Goal: Task Accomplishment & Management: Manage account settings

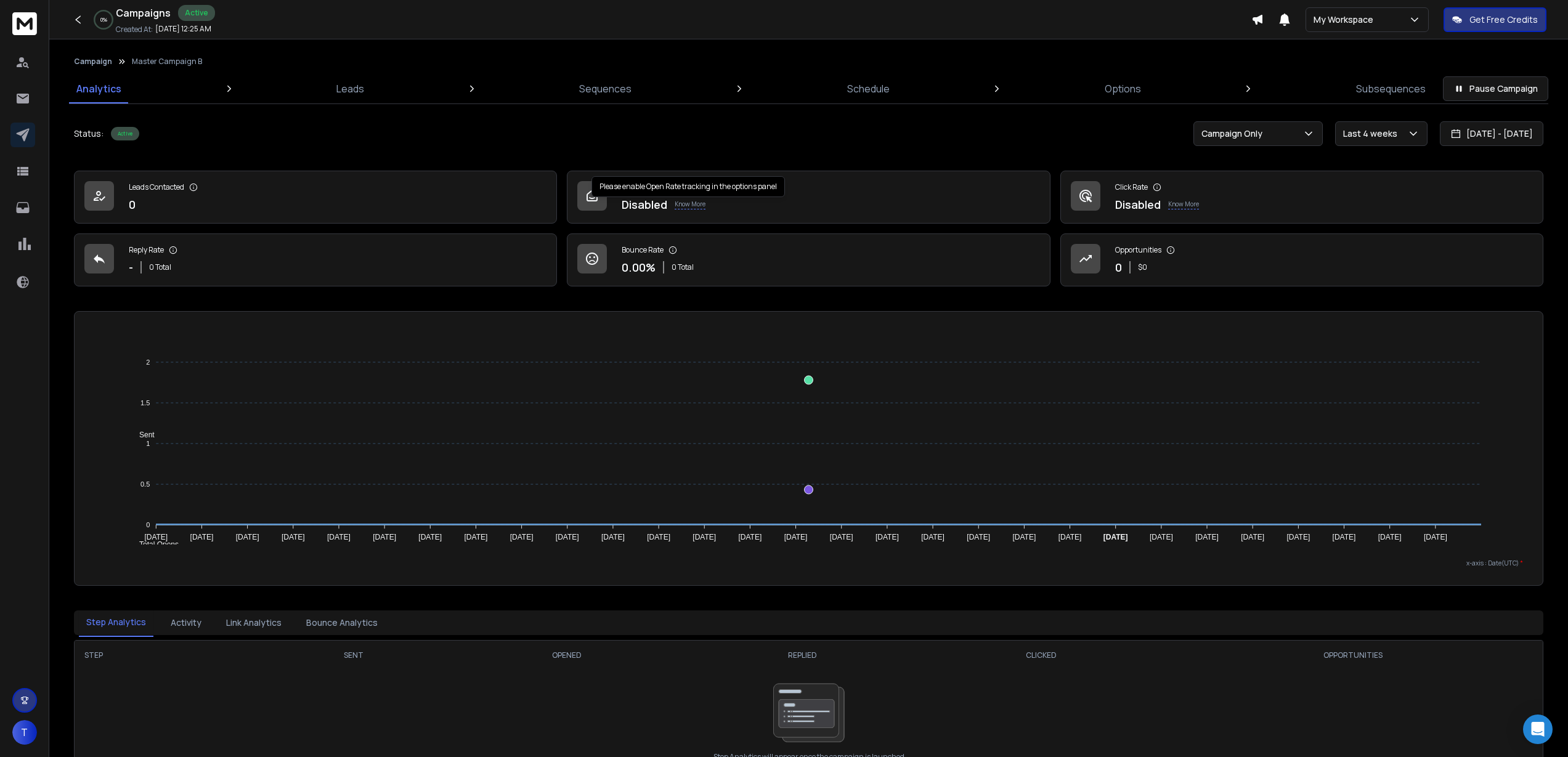
click at [680, 206] on p "Know More" at bounding box center [690, 204] width 30 height 10
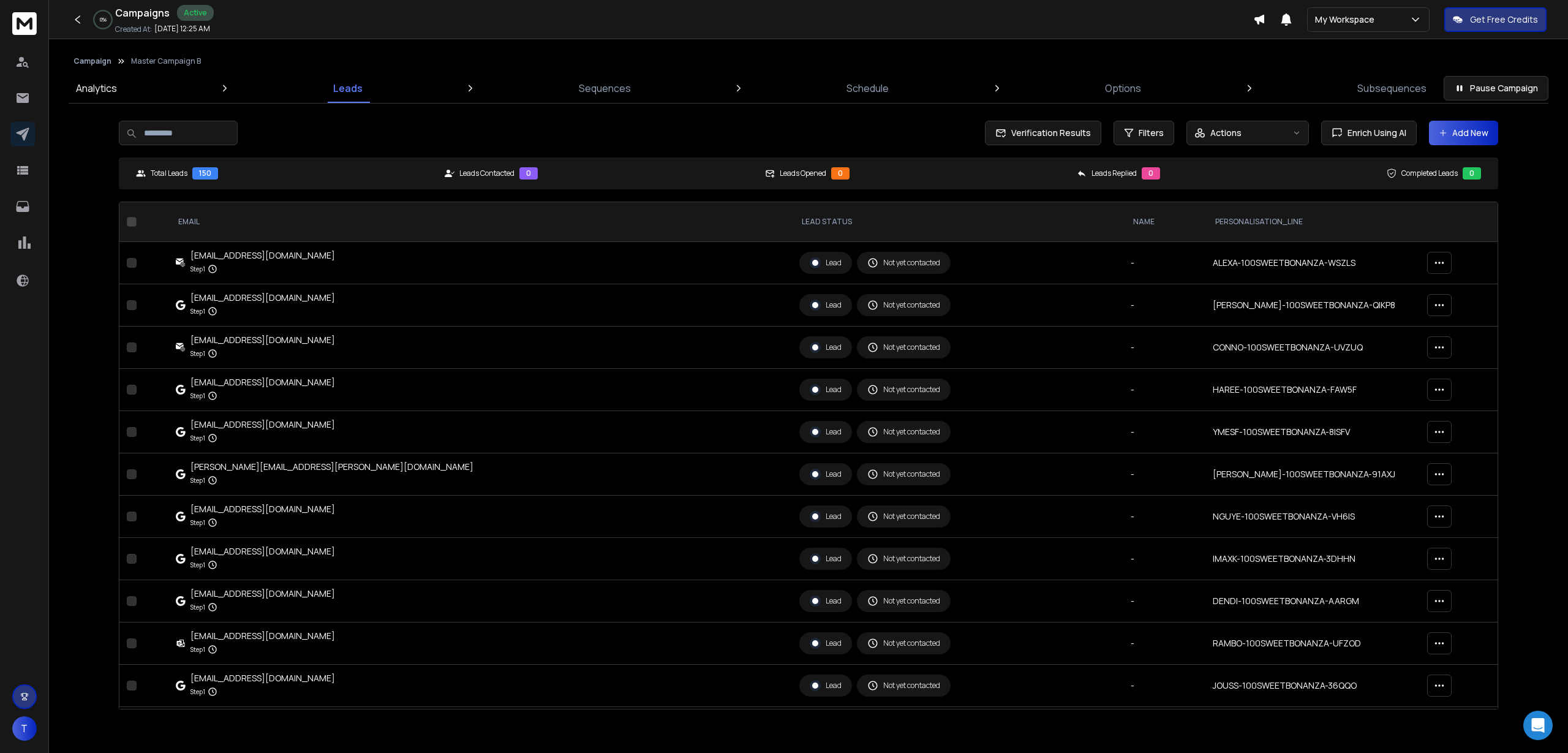
click at [105, 89] on p "Analytics" at bounding box center [96, 87] width 41 height 14
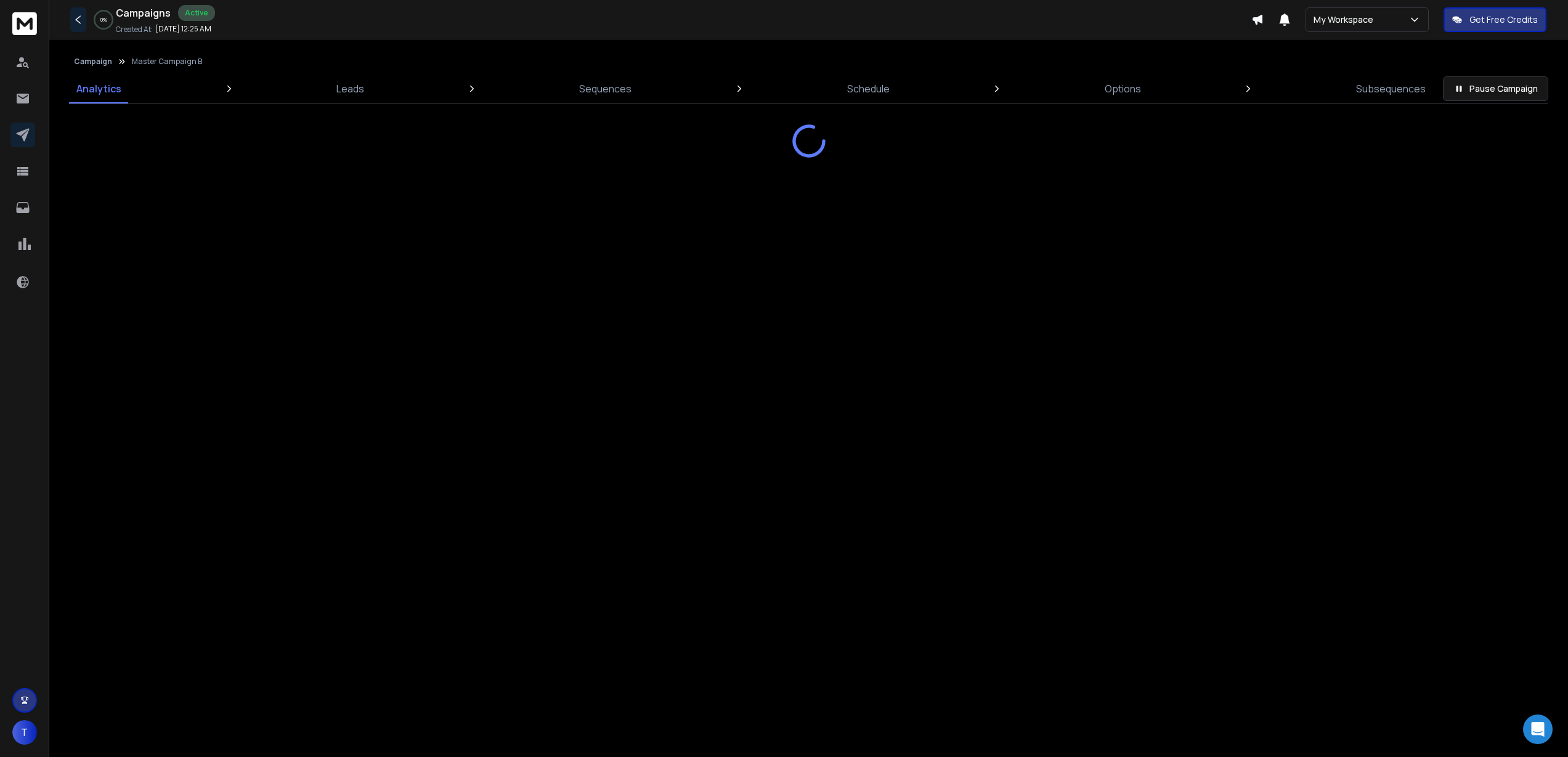
click at [80, 16] on icon at bounding box center [78, 19] width 11 height 11
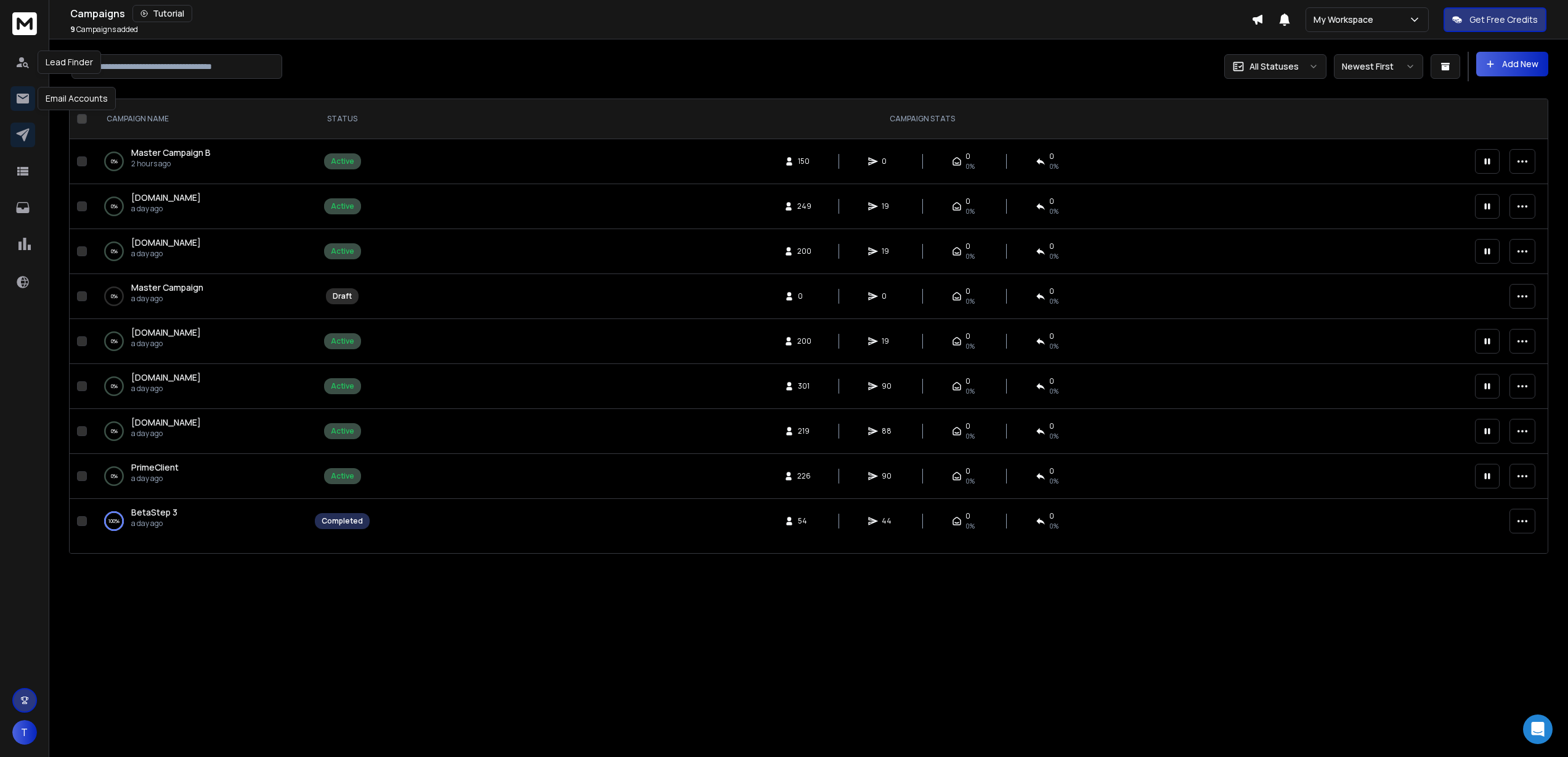
click at [27, 96] on icon at bounding box center [23, 99] width 13 height 10
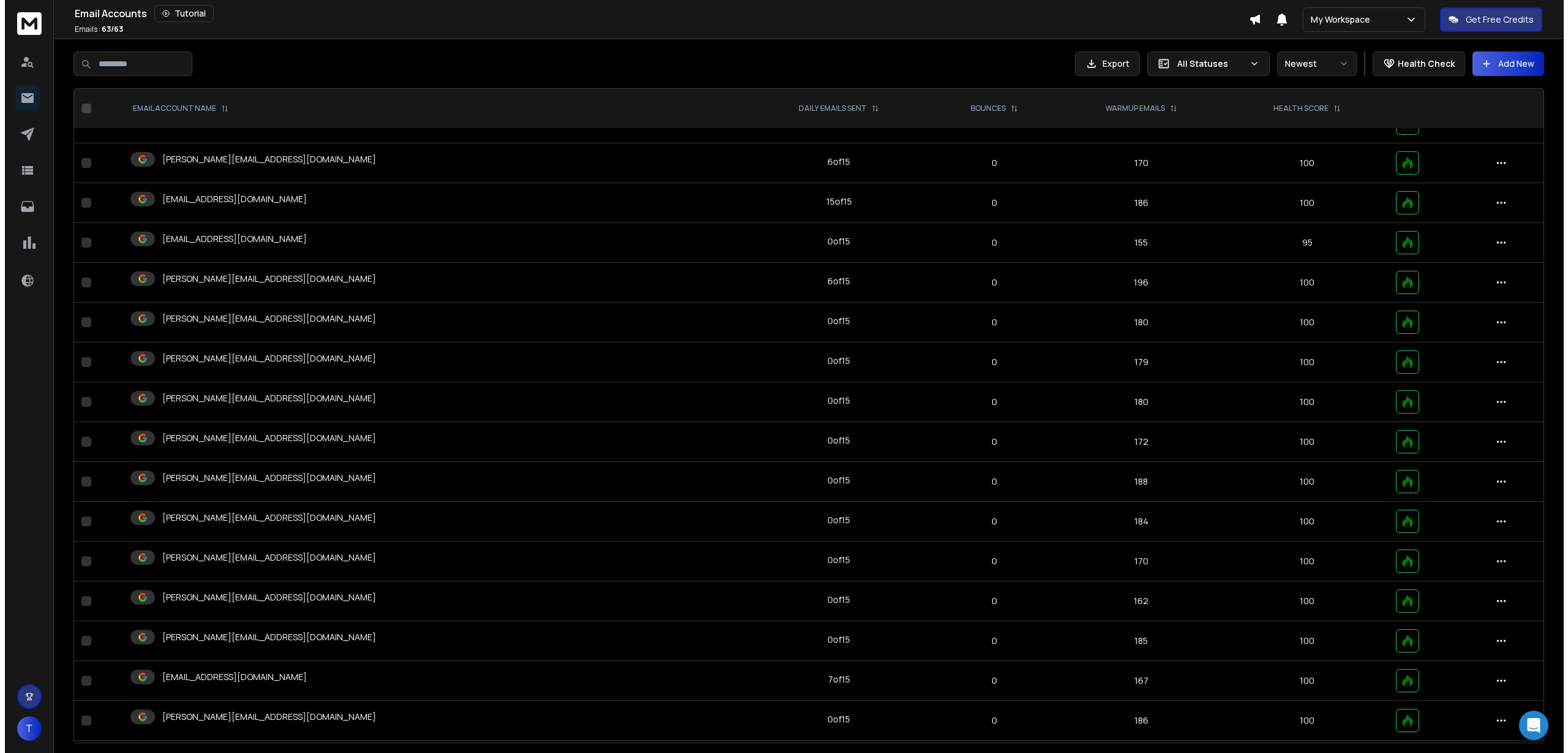
scroll to position [1753, 0]
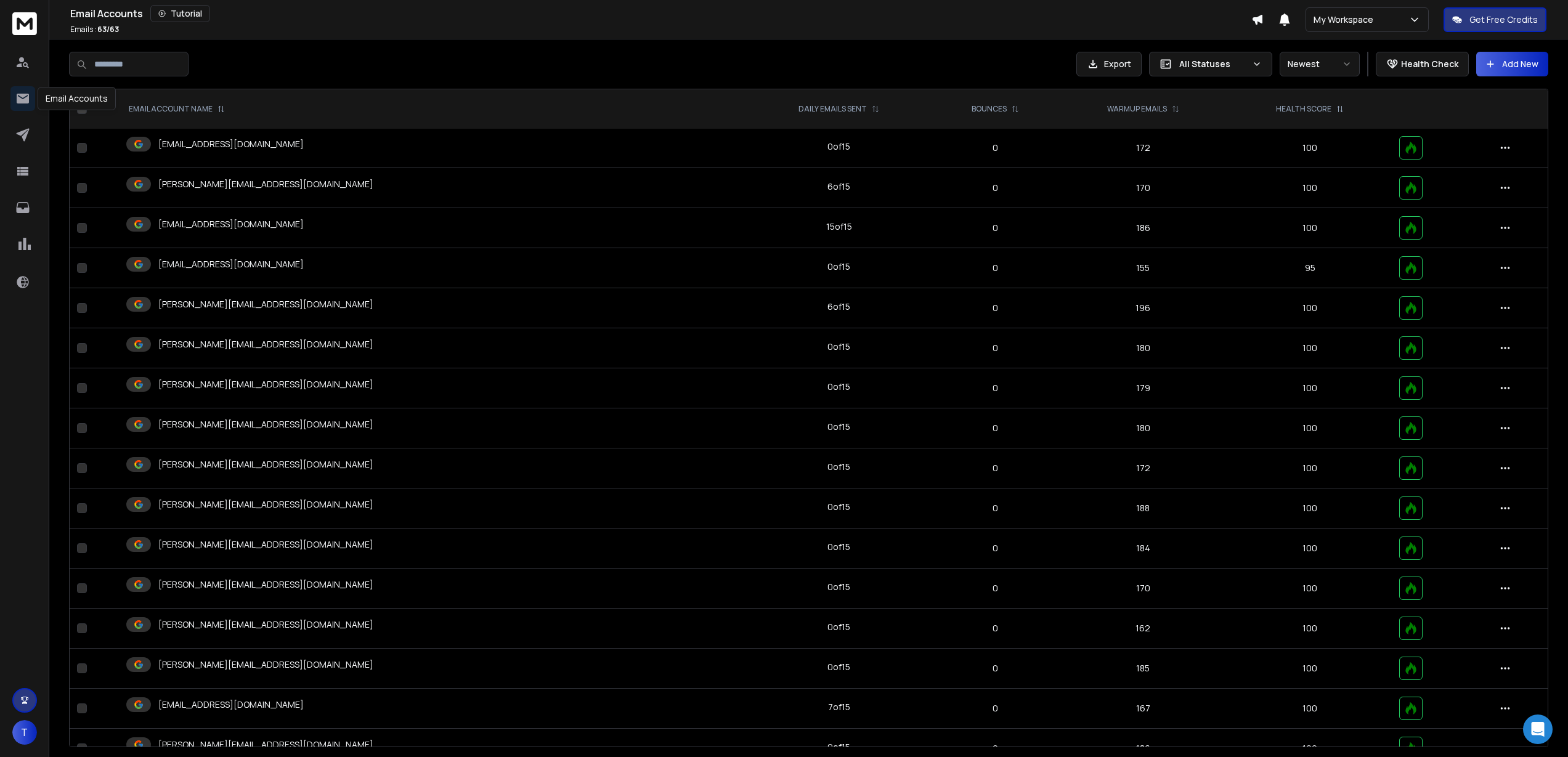
click at [1228, 264] on td "95" at bounding box center [1309, 268] width 162 height 40
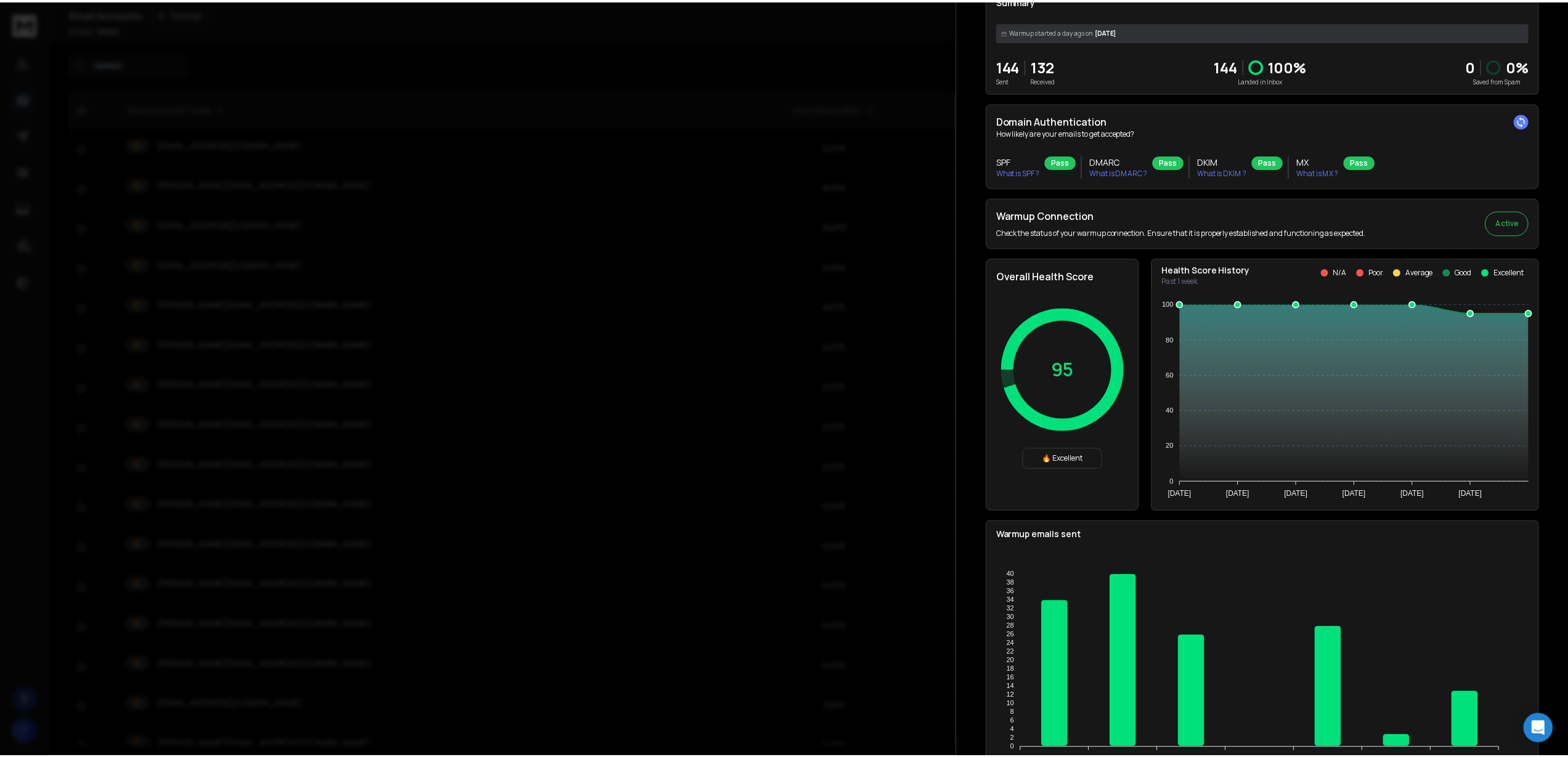
scroll to position [0, 0]
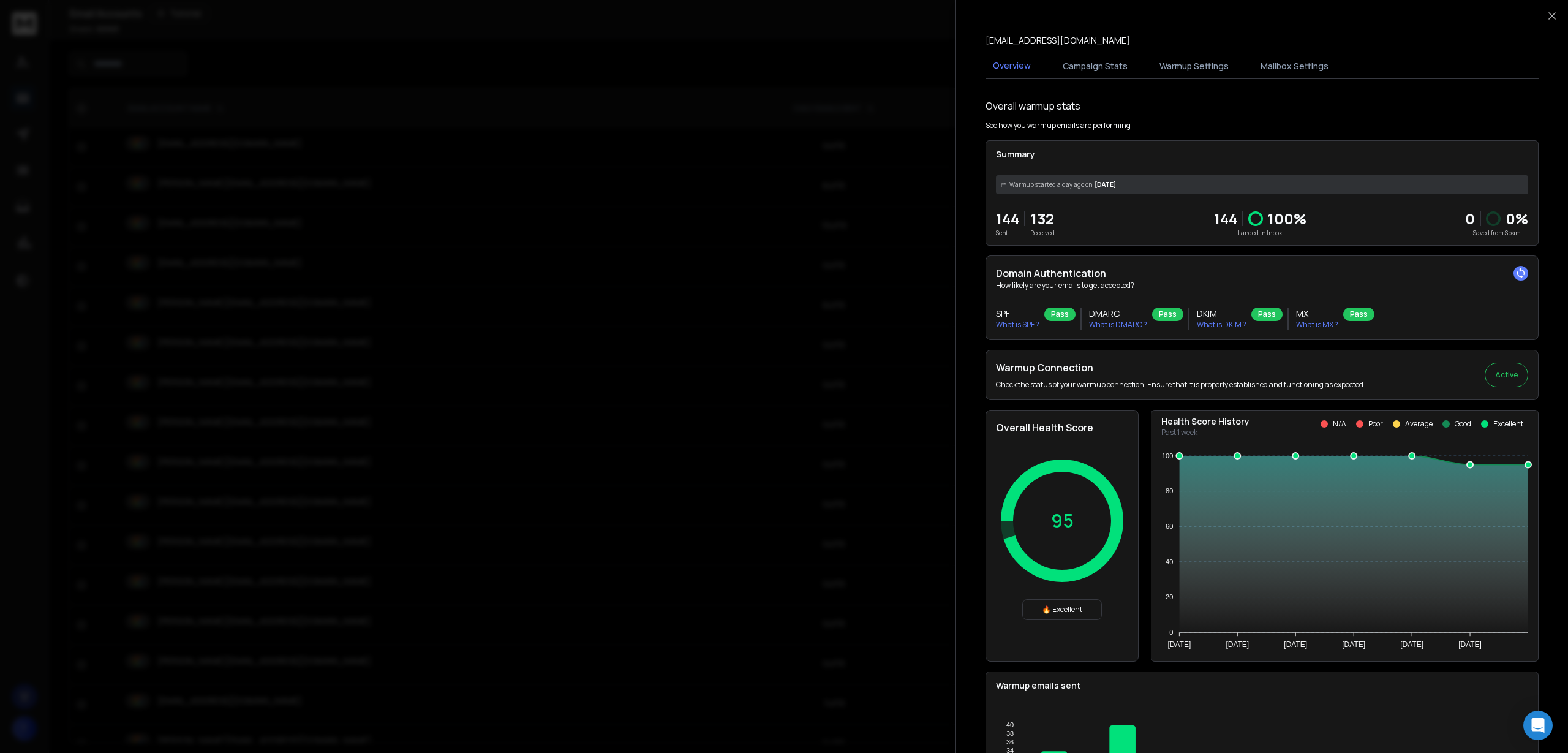
click at [1093, 55] on button "Campaign Stats" at bounding box center [1095, 66] width 80 height 27
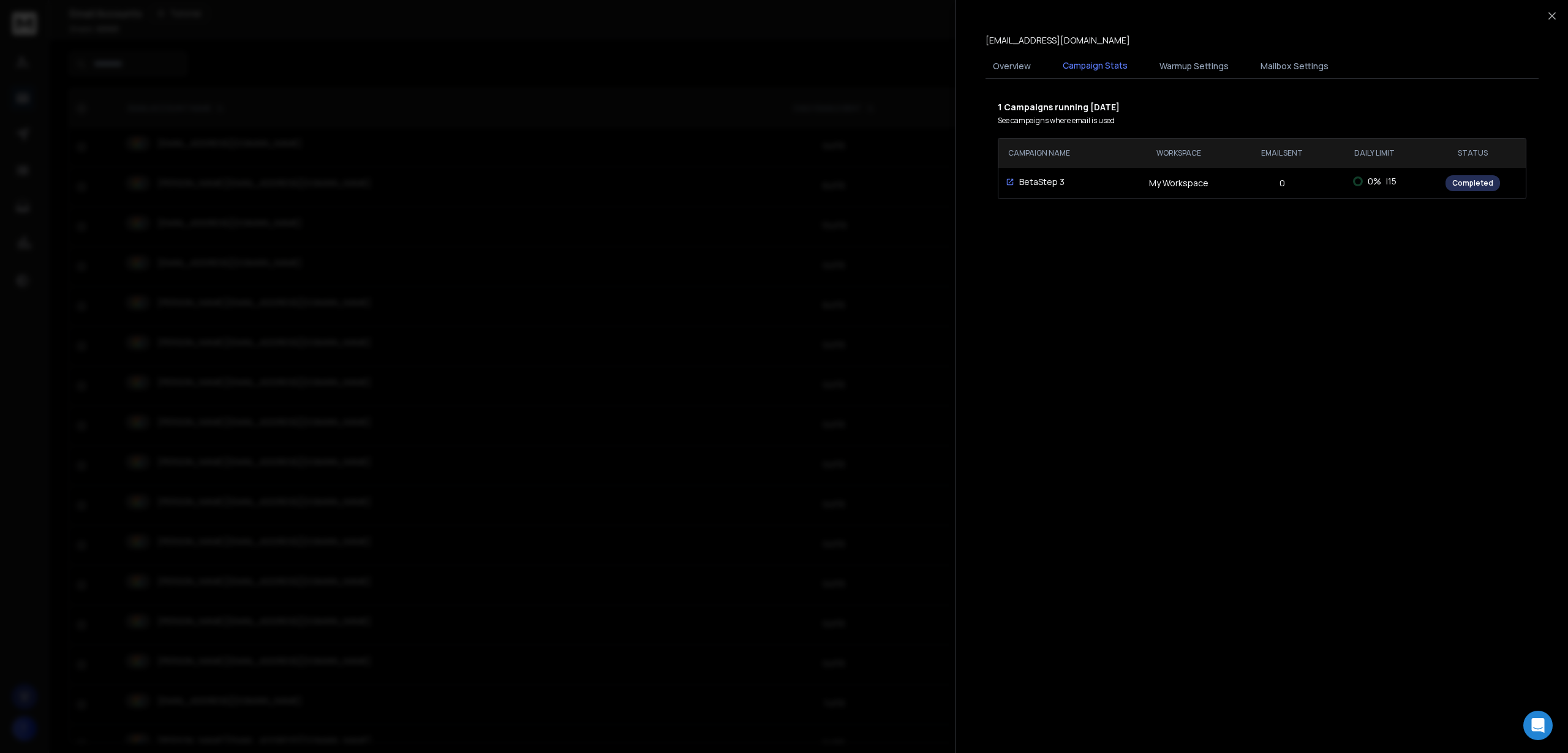
click at [1189, 65] on button "Warmup Settings" at bounding box center [1194, 66] width 84 height 27
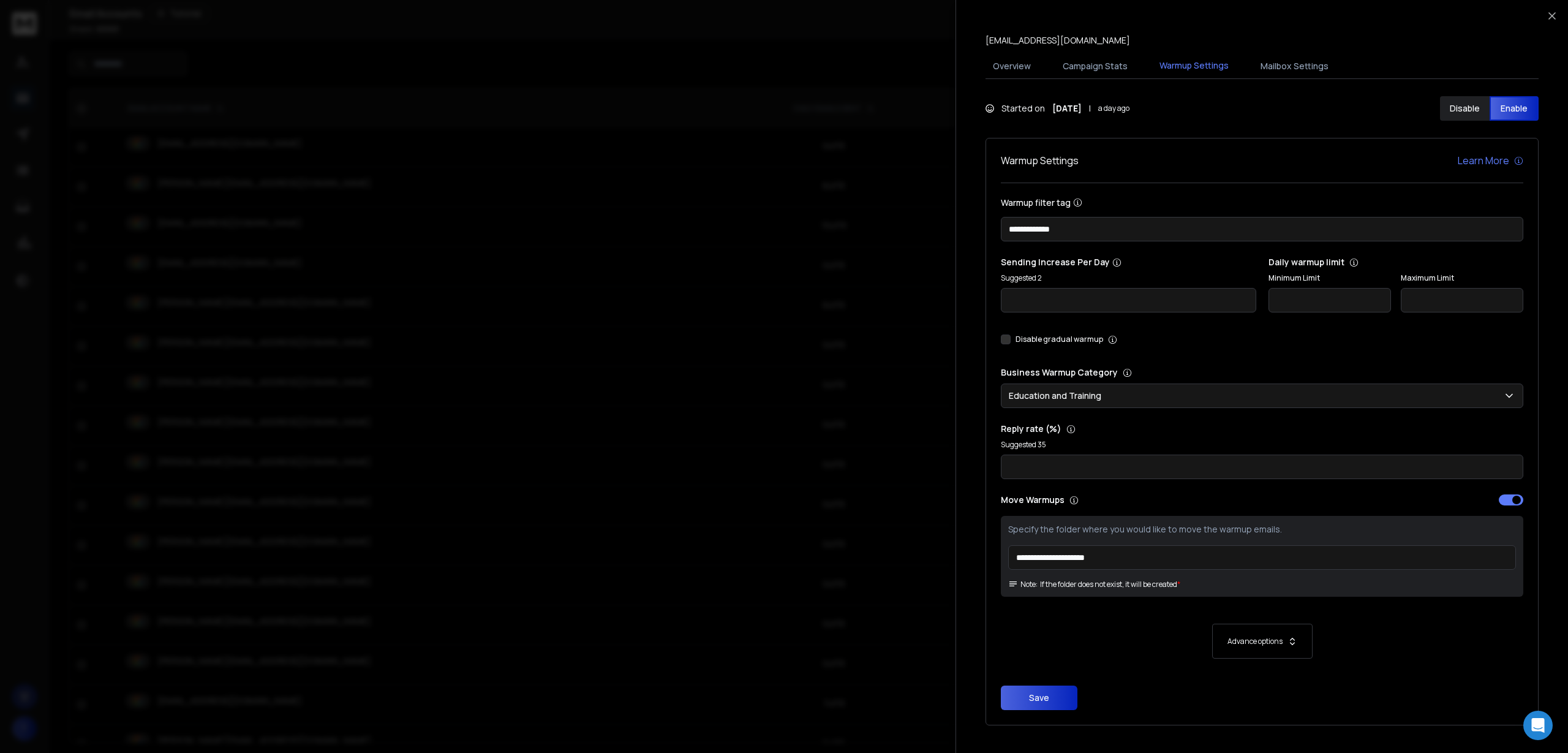
click at [1277, 61] on button "Mailbox Settings" at bounding box center [1294, 66] width 82 height 27
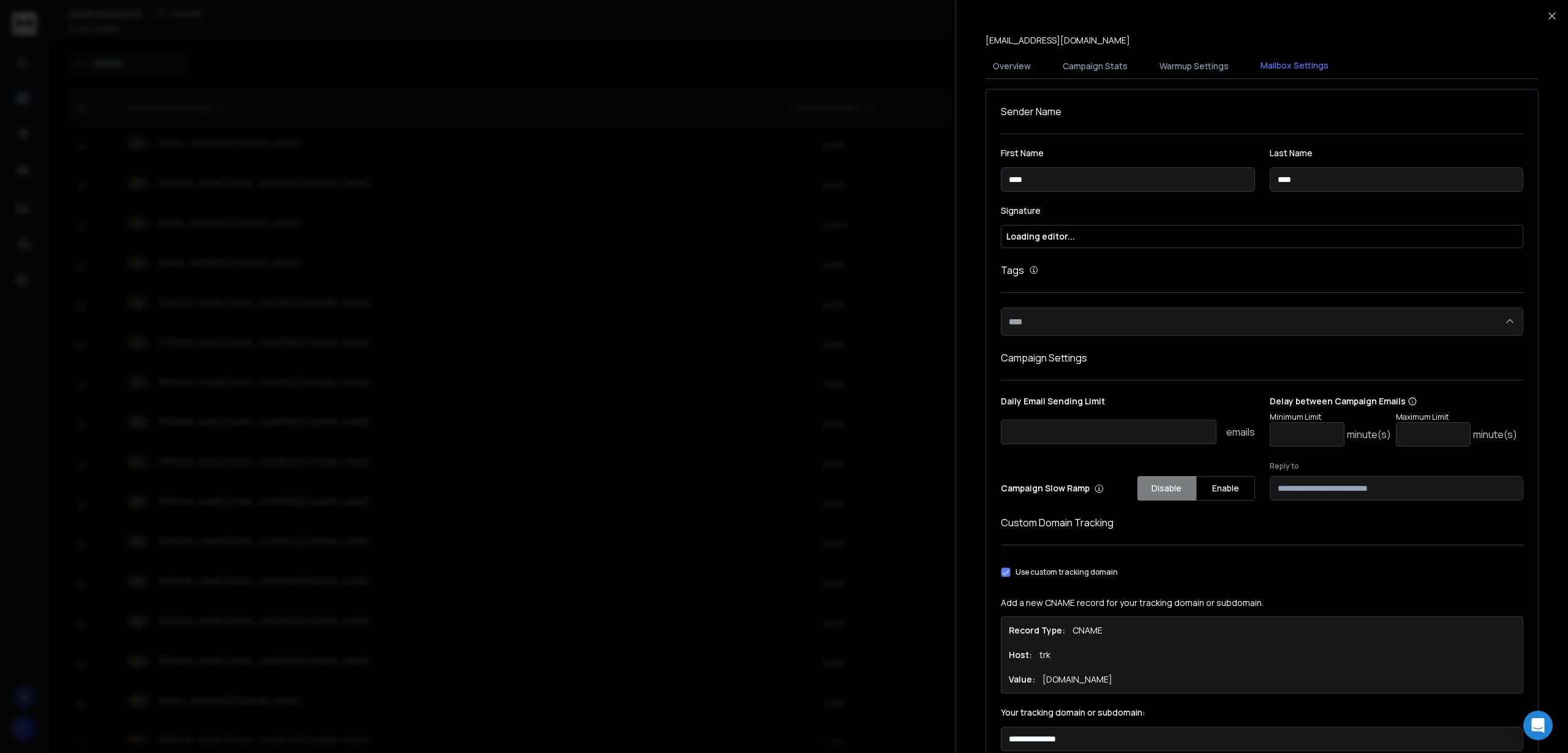
click at [535, 446] on div at bounding box center [784, 376] width 1568 height 753
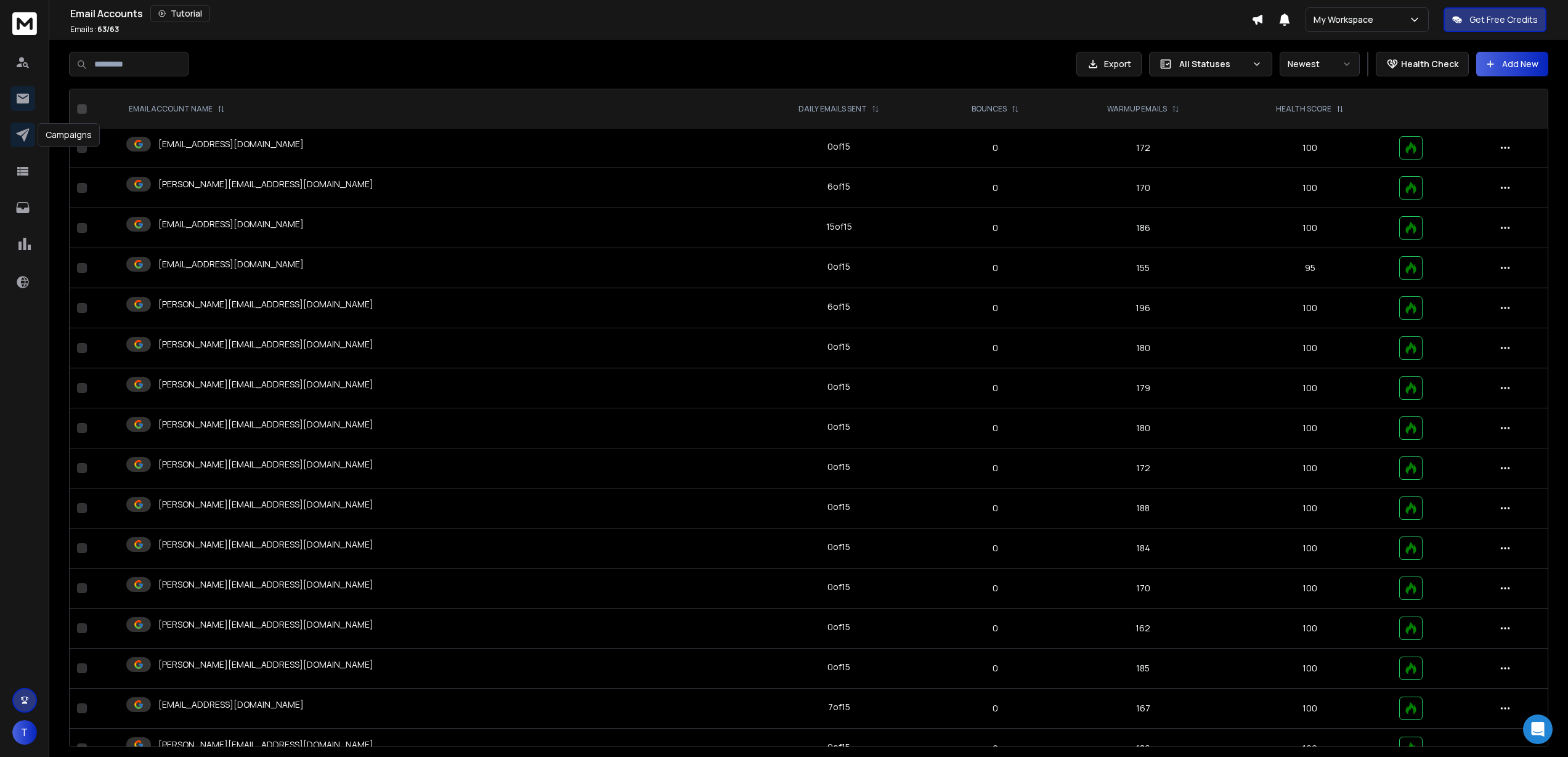
click at [15, 128] on icon at bounding box center [22, 134] width 14 height 14
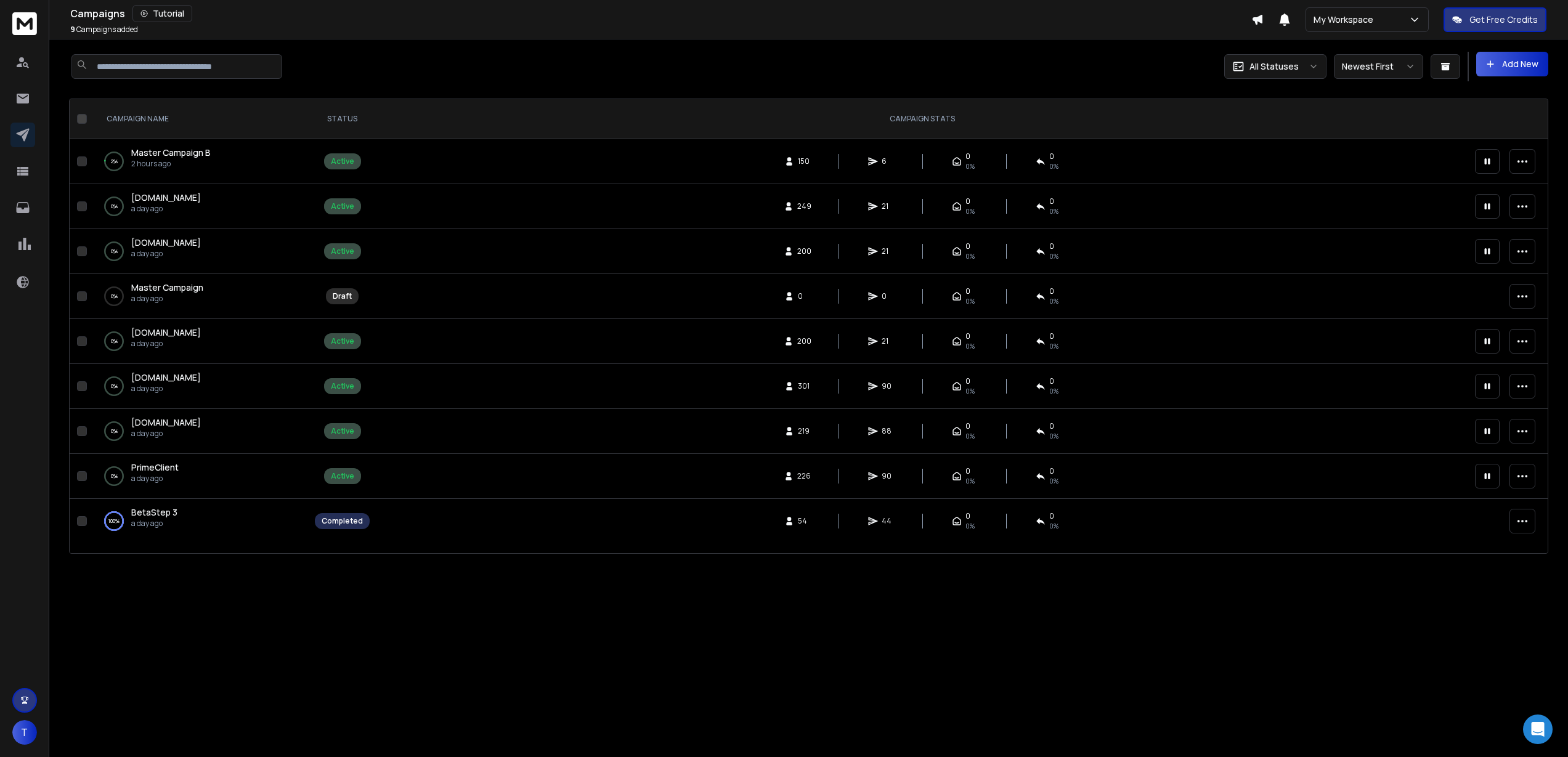
click at [422, 522] on div "54 44 0 0% 0 0 %" at bounding box center [922, 520] width 1076 height 19
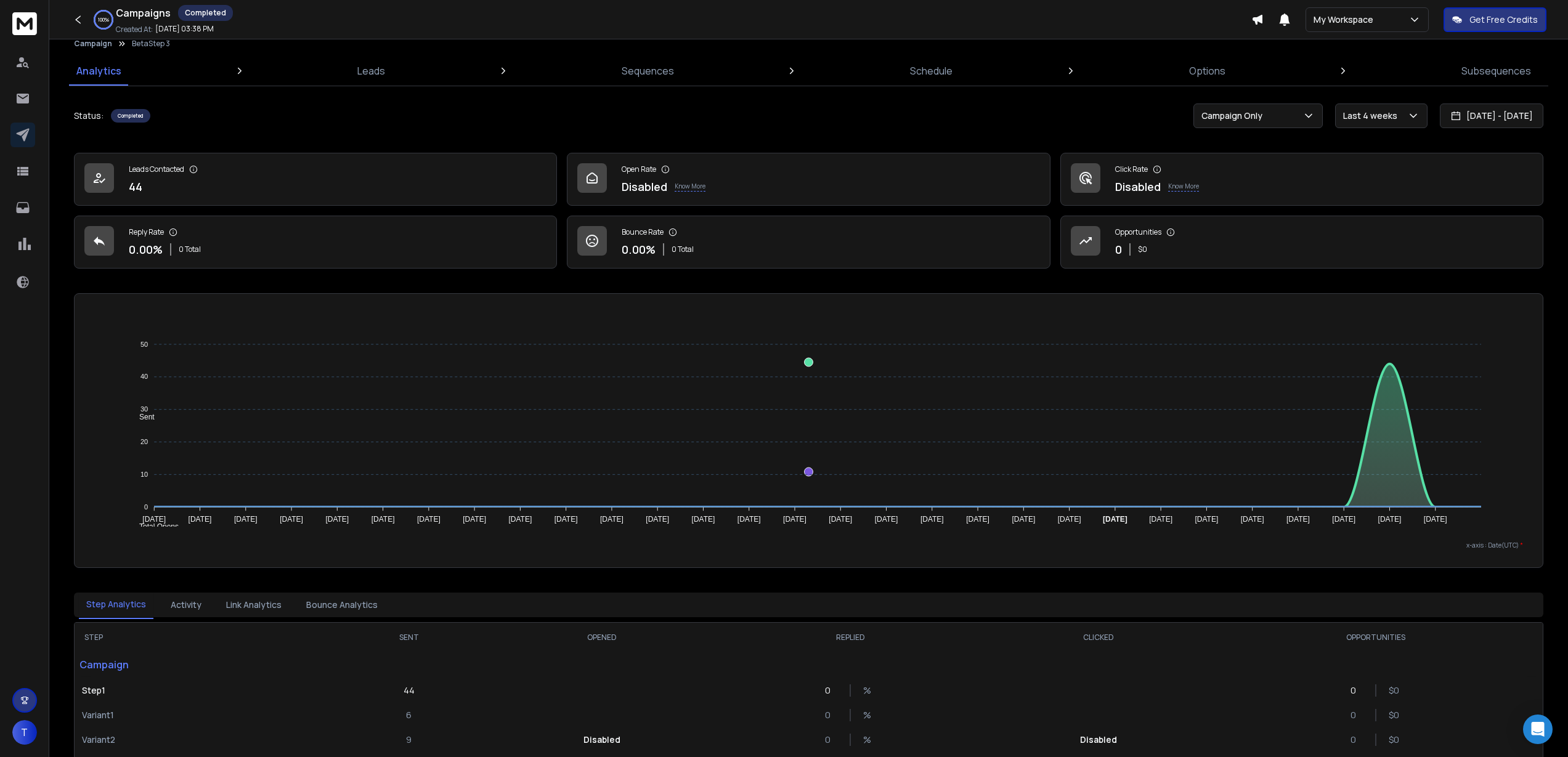
scroll to position [139, 0]
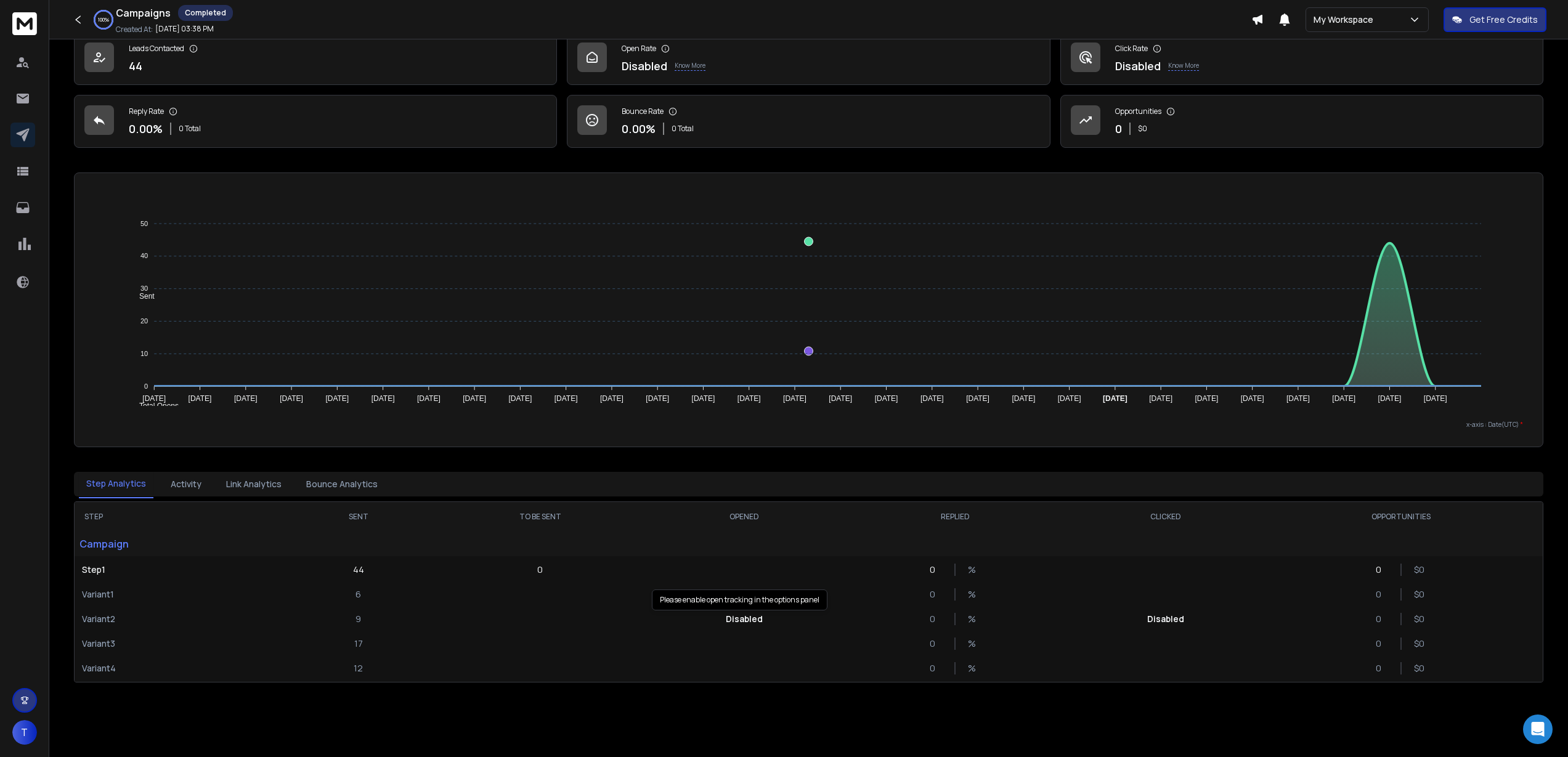
click at [746, 622] on p "Disabled" at bounding box center [745, 618] width 37 height 13
click at [358, 621] on p "9" at bounding box center [358, 618] width 6 height 13
click at [754, 618] on p "Disabled" at bounding box center [745, 618] width 37 height 13
click at [1184, 619] on p "Disabled" at bounding box center [1166, 618] width 37 height 13
click at [94, 620] on p "Variant 2" at bounding box center [181, 618] width 199 height 13
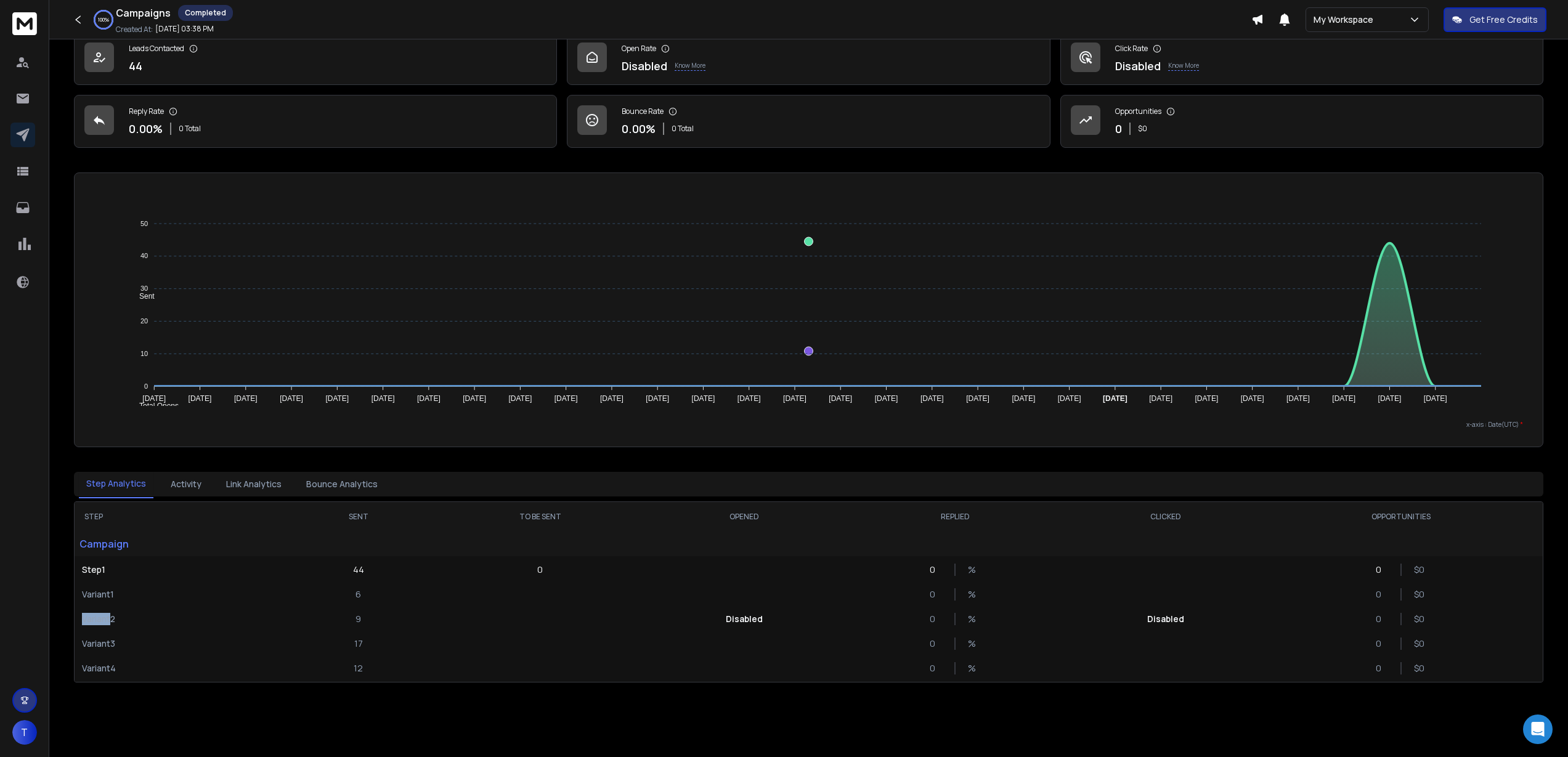
click at [94, 620] on p "Variant 2" at bounding box center [181, 618] width 199 height 13
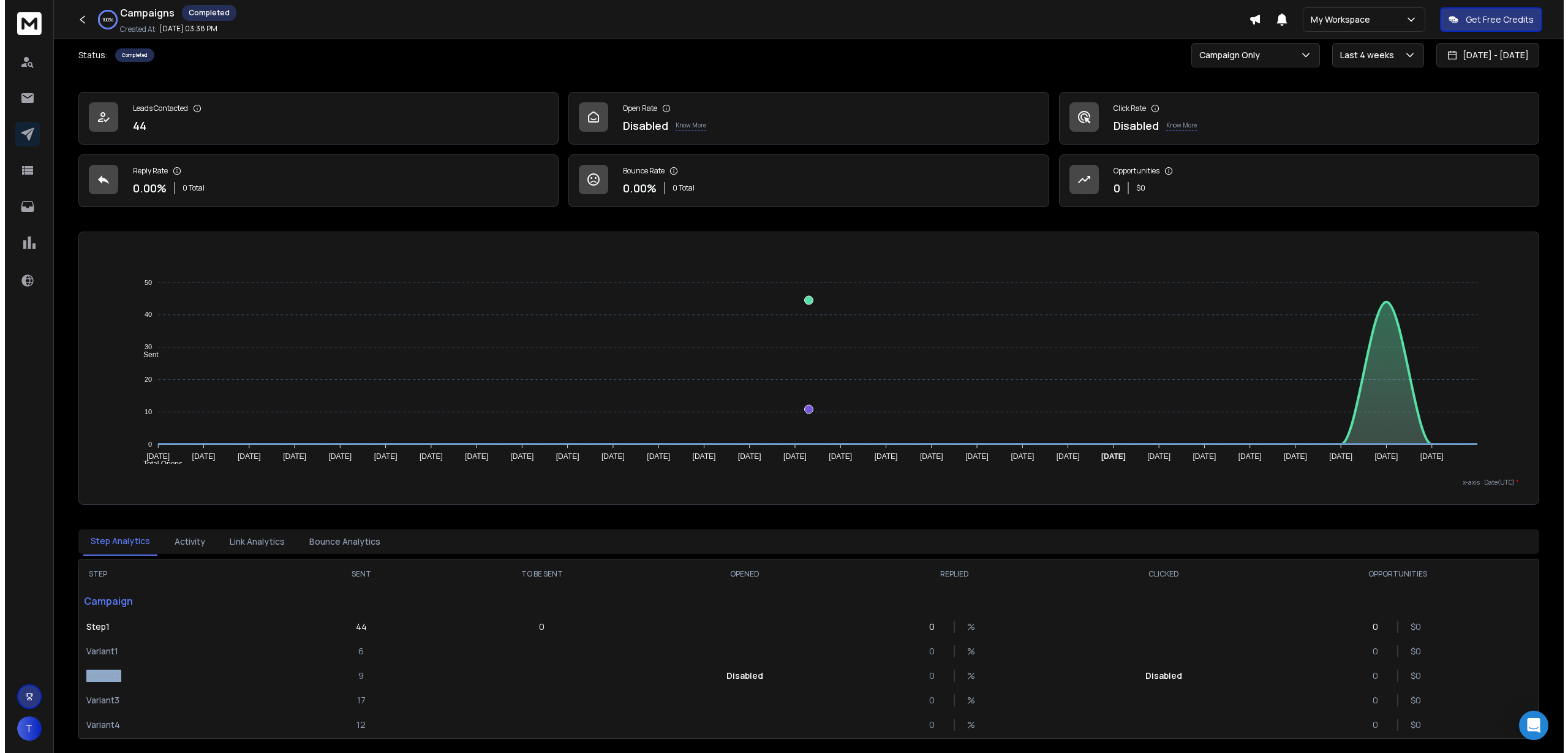
scroll to position [0, 0]
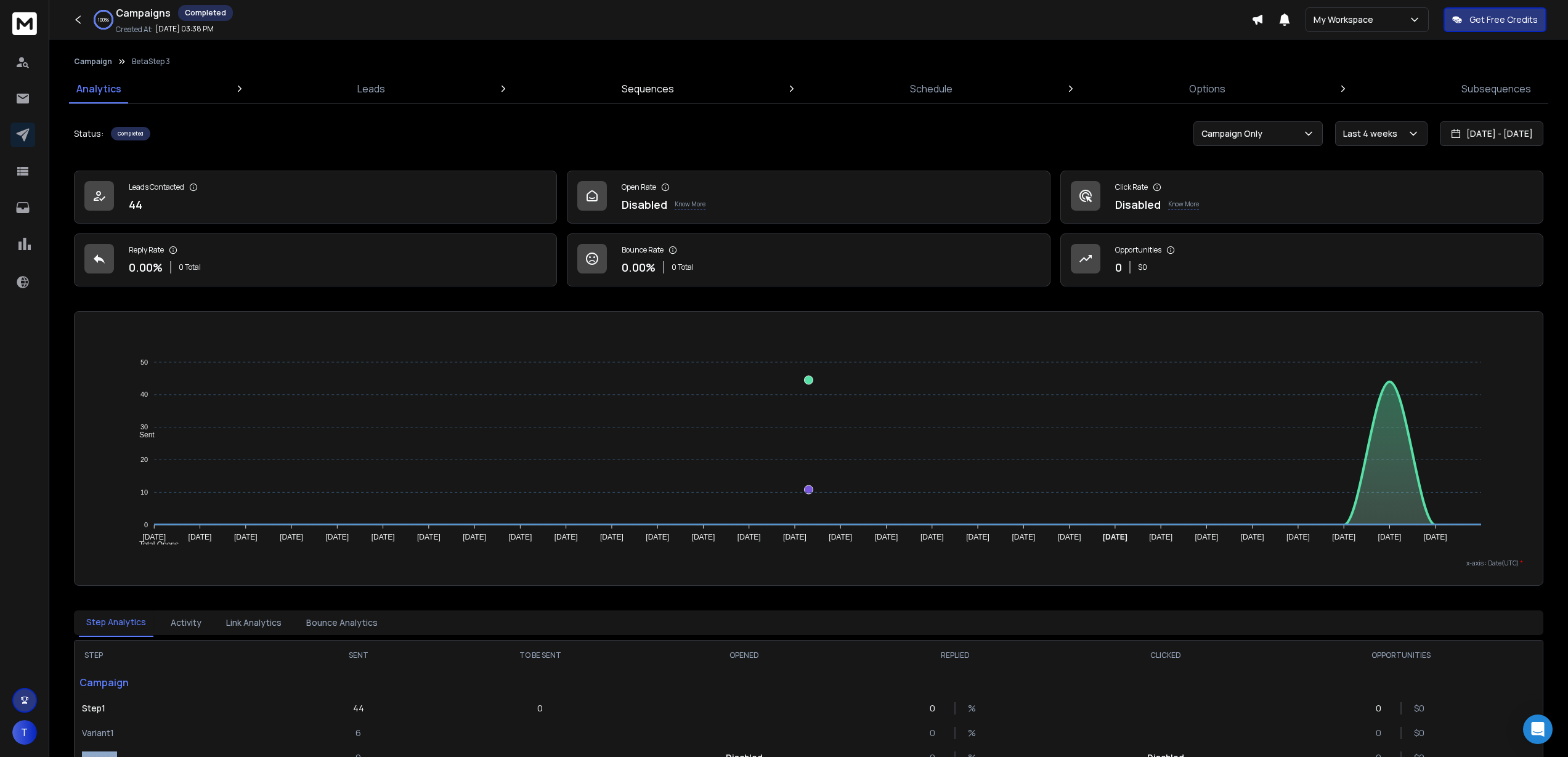
click at [661, 84] on p "Sequences" at bounding box center [647, 88] width 52 height 14
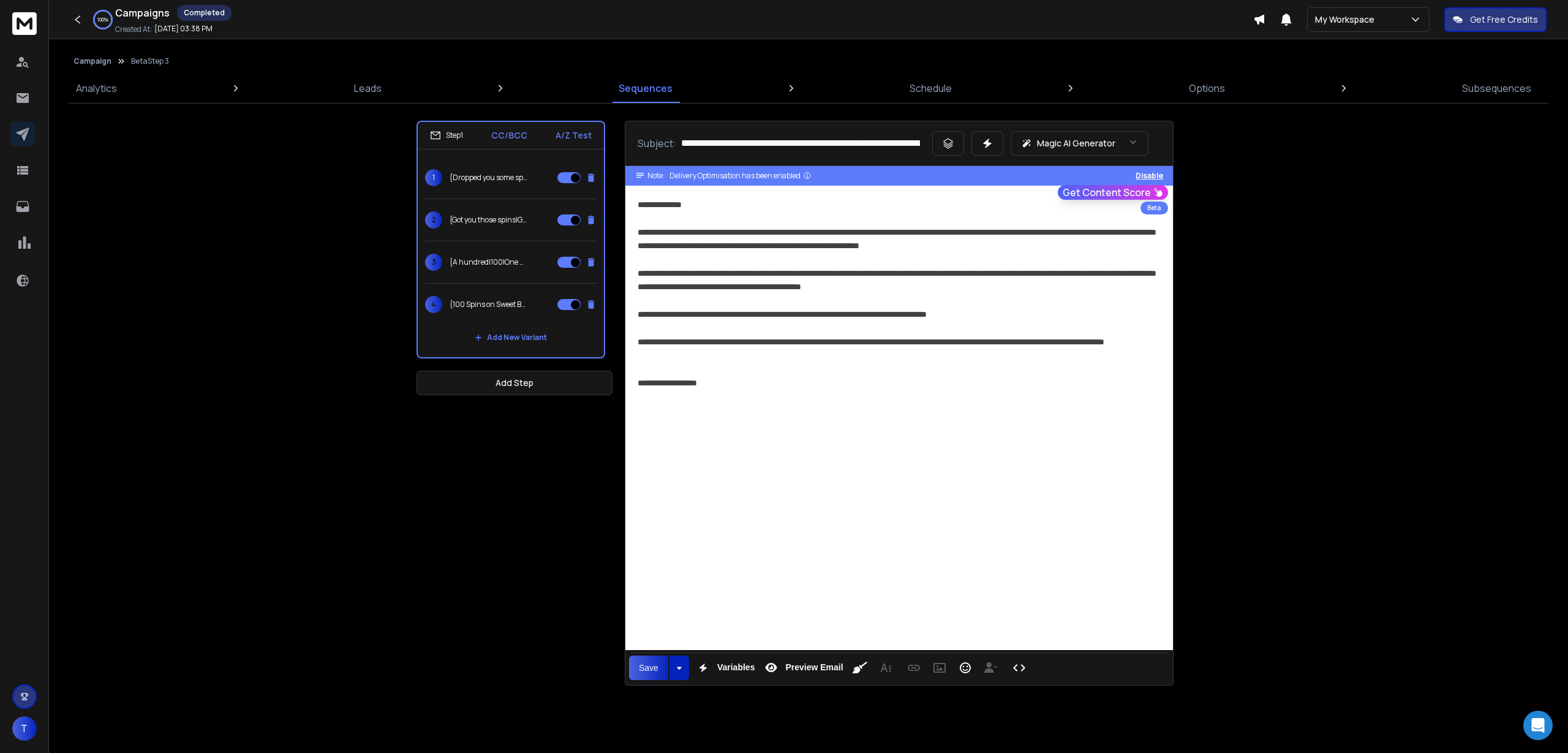
click at [478, 215] on p "{Got you those spins|Got you some spins|Got those spins for you|Got your spins …" at bounding box center [488, 220] width 78 height 10
type input "**********"
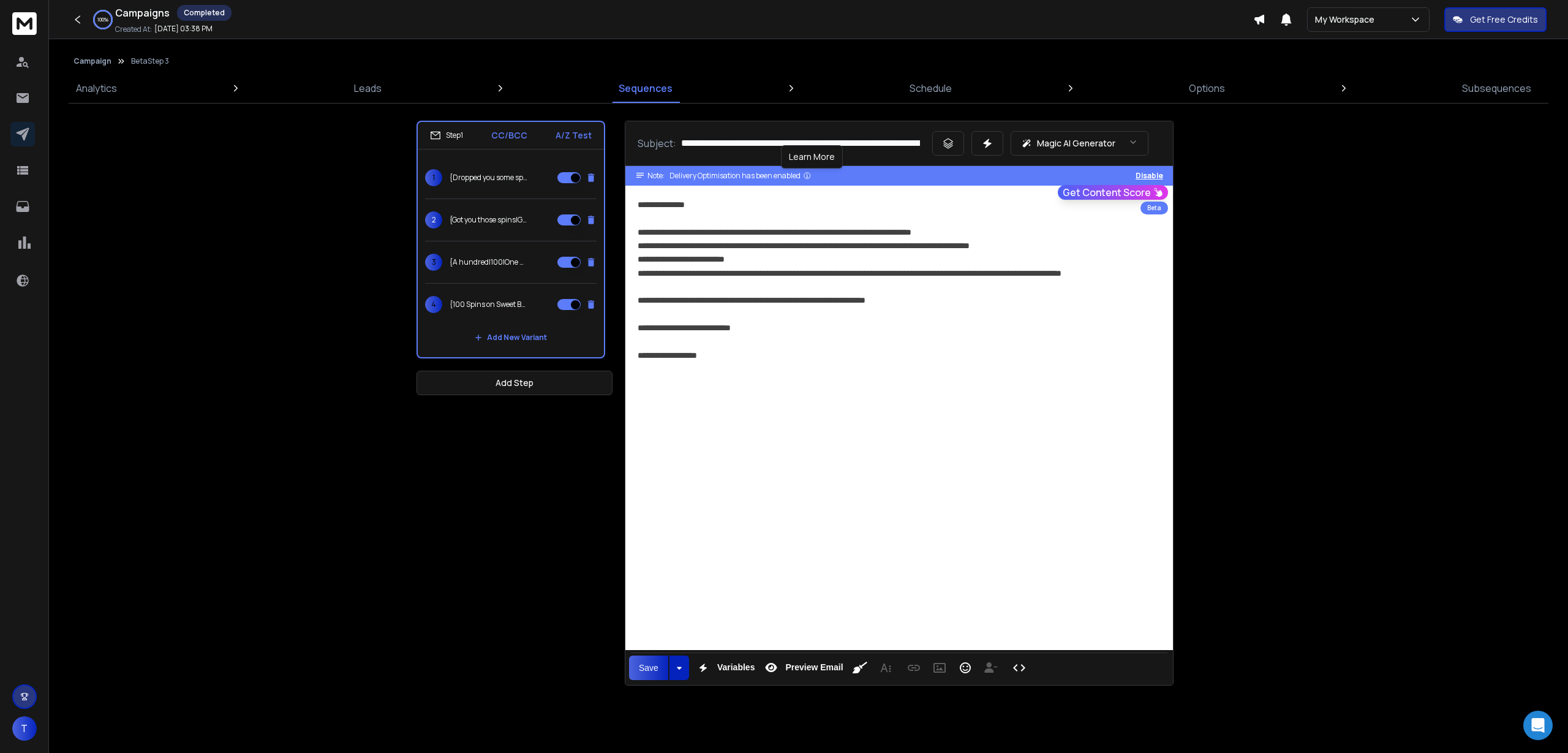
click at [812, 176] on icon at bounding box center [808, 176] width 8 height 8
click at [866, 283] on div at bounding box center [899, 287] width 523 height 13
click at [1097, 190] on button "Get Content Score" at bounding box center [1113, 192] width 110 height 14
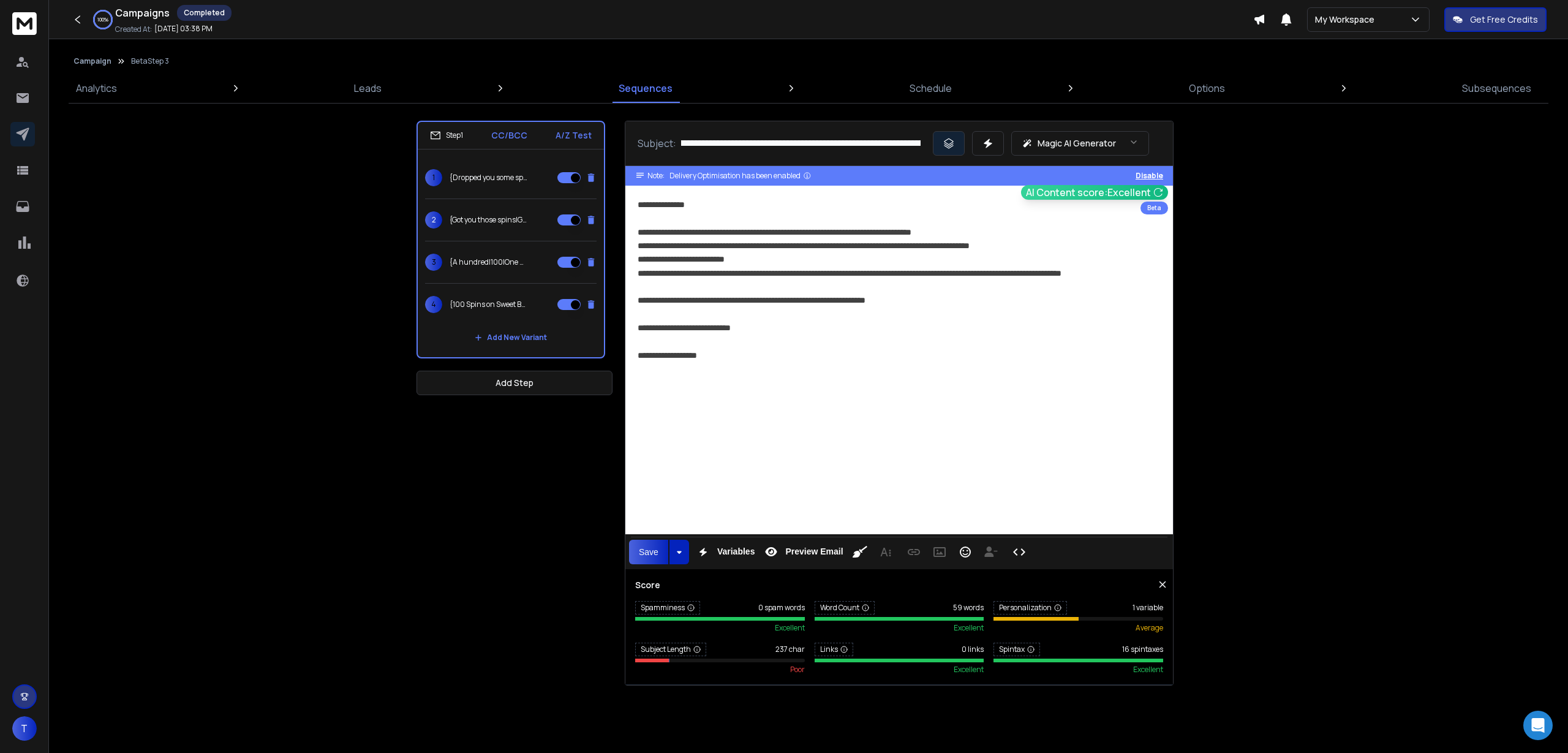
scroll to position [0, 831]
drag, startPoint x: 866, startPoint y: 140, endPoint x: 945, endPoint y: 145, distance: 79.2
click at [945, 145] on div "**********" at bounding box center [899, 143] width 548 height 45
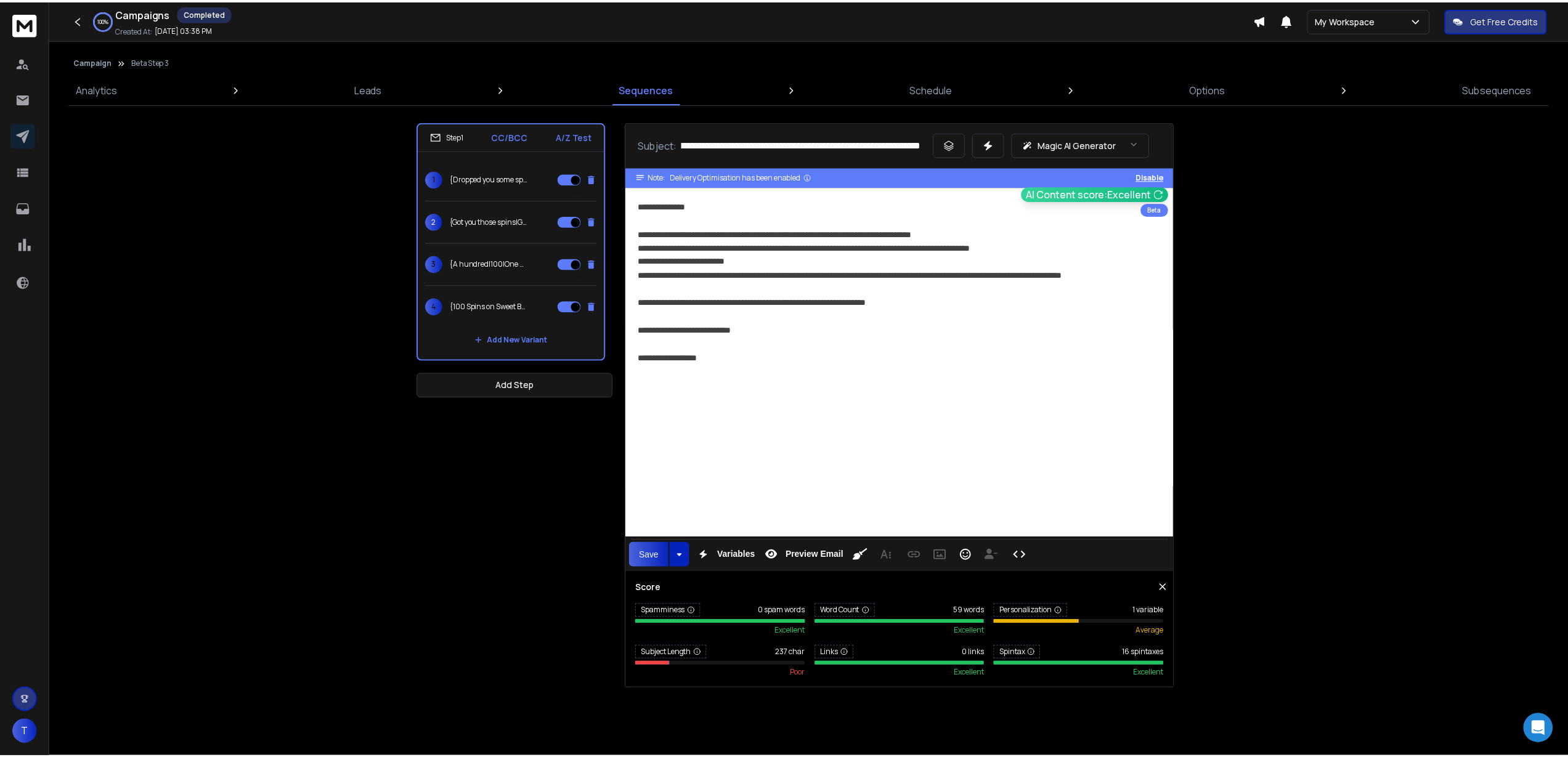
scroll to position [0, 0]
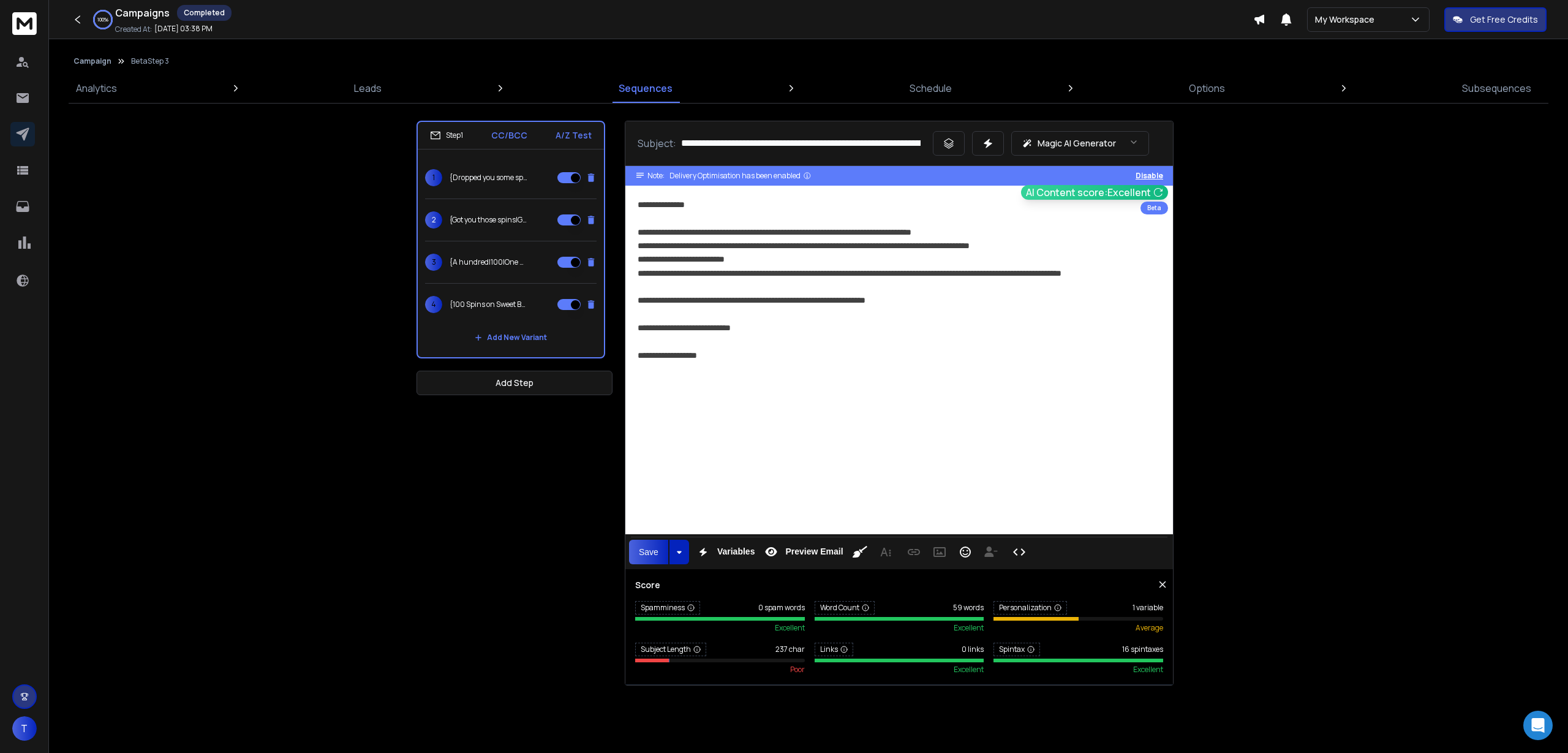
click at [841, 342] on div at bounding box center [899, 341] width 523 height 13
click at [20, 129] on icon at bounding box center [22, 134] width 14 height 14
